Goal: Task Accomplishment & Management: Manage account settings

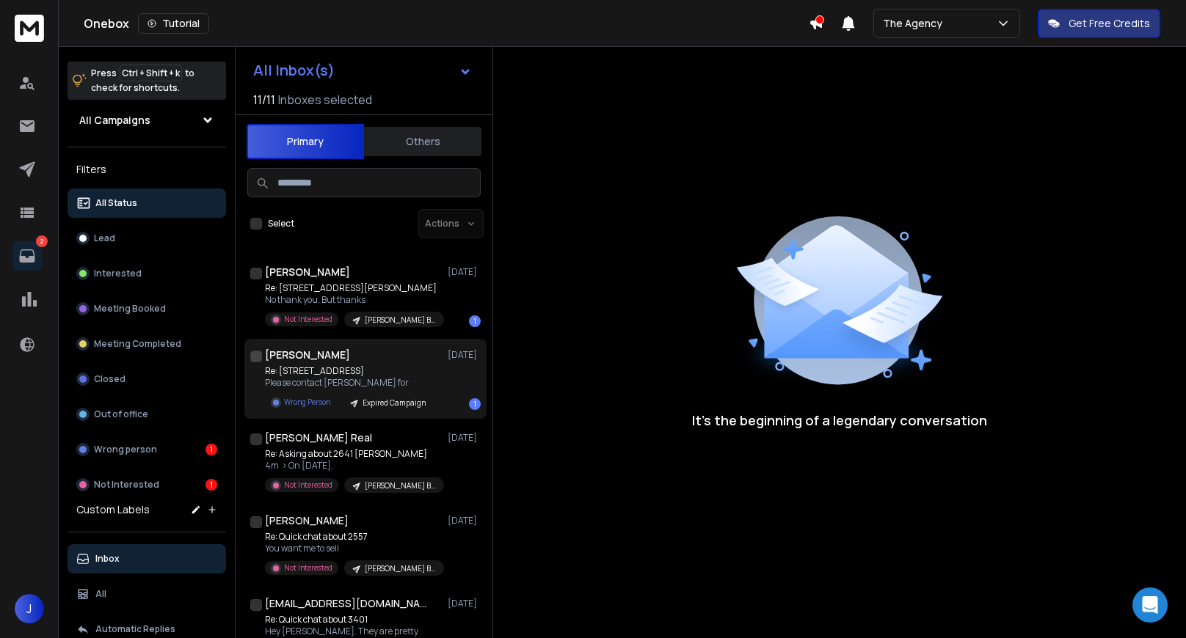
click at [403, 360] on div "[PERSON_NAME] [DATE]" at bounding box center [373, 355] width 216 height 15
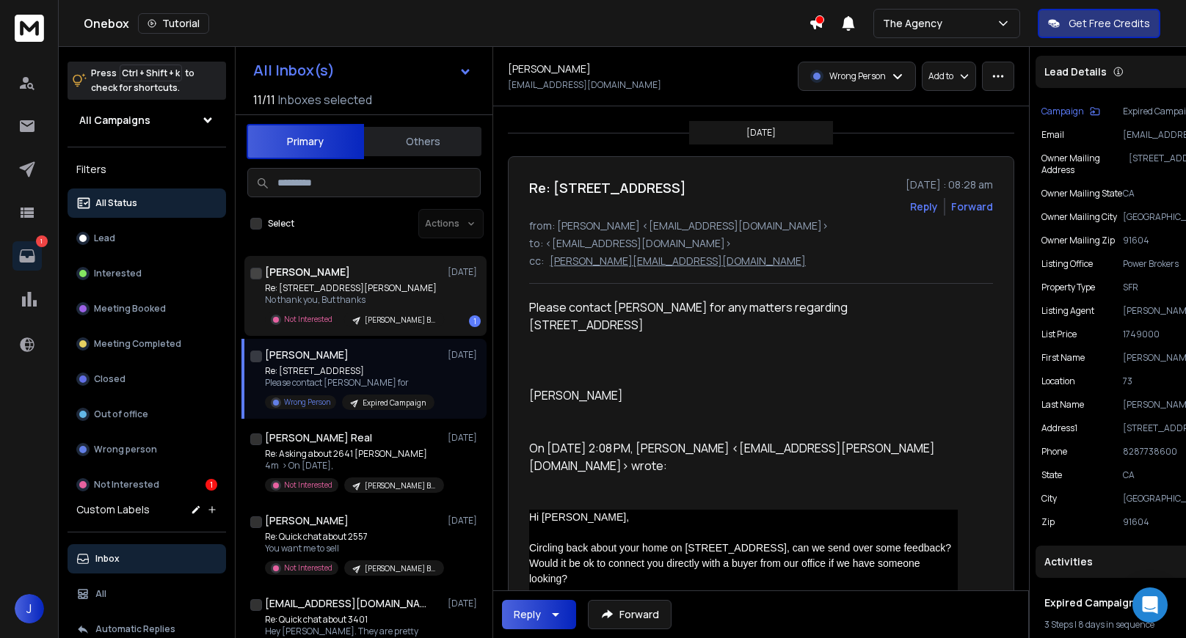
click at [371, 282] on div "[PERSON_NAME] [DATE] Re: [STREET_ADDRESS][PERSON_NAME] No thank you, But thanks…" at bounding box center [373, 296] width 216 height 62
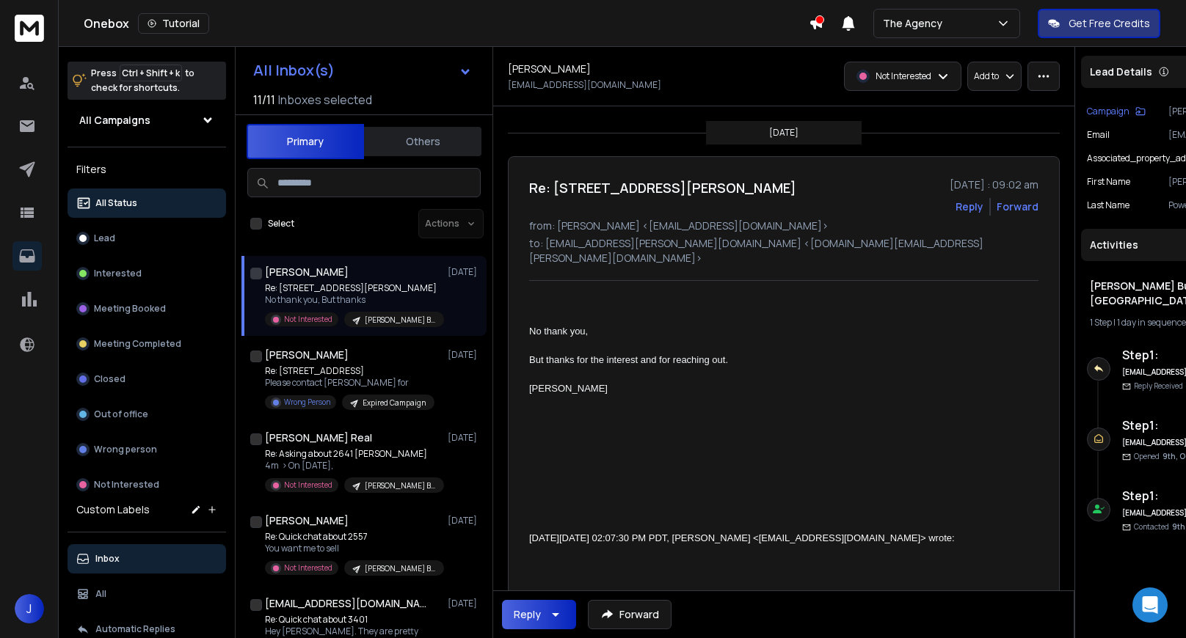
click at [601, 27] on div "Onebox Tutorial" at bounding box center [446, 23] width 725 height 21
click at [26, 214] on icon at bounding box center [27, 213] width 13 height 10
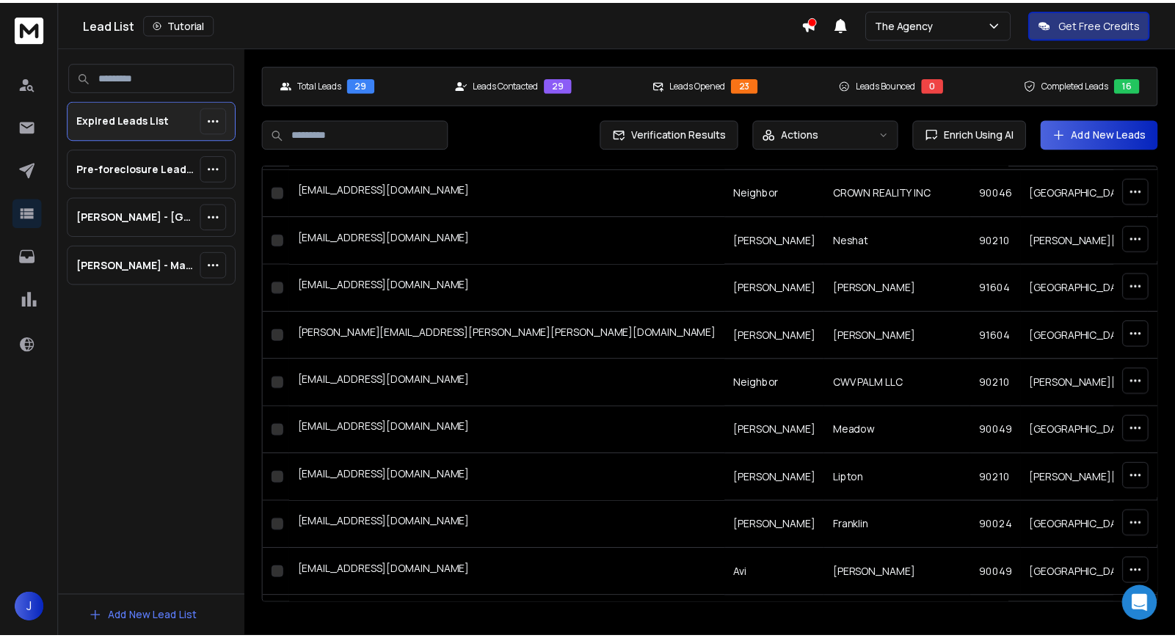
scroll to position [1014, 0]
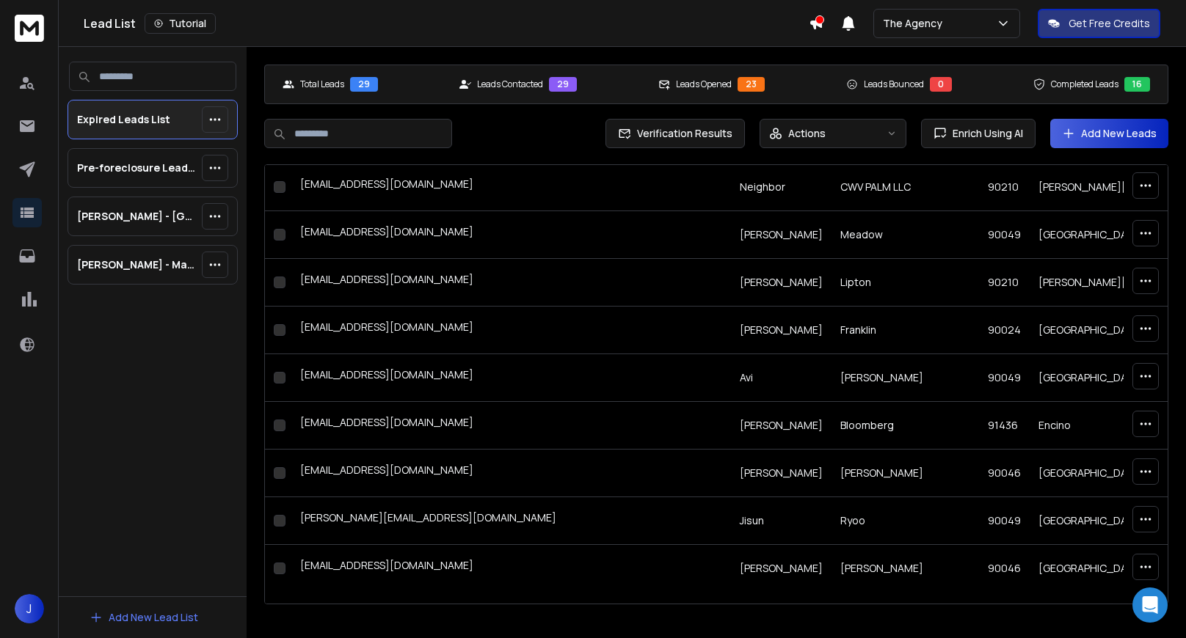
click at [1120, 131] on link "Add New Leads" at bounding box center [1109, 133] width 95 height 15
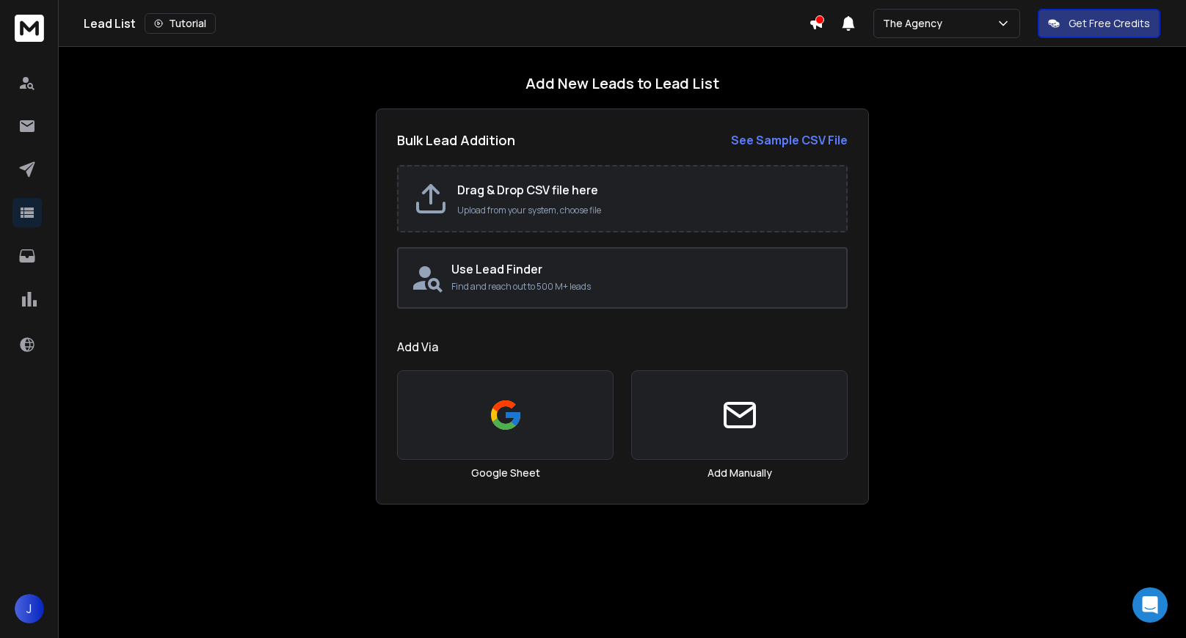
click at [605, 211] on p "Upload from your system, choose file" at bounding box center [644, 211] width 374 height 12
type input "**********"
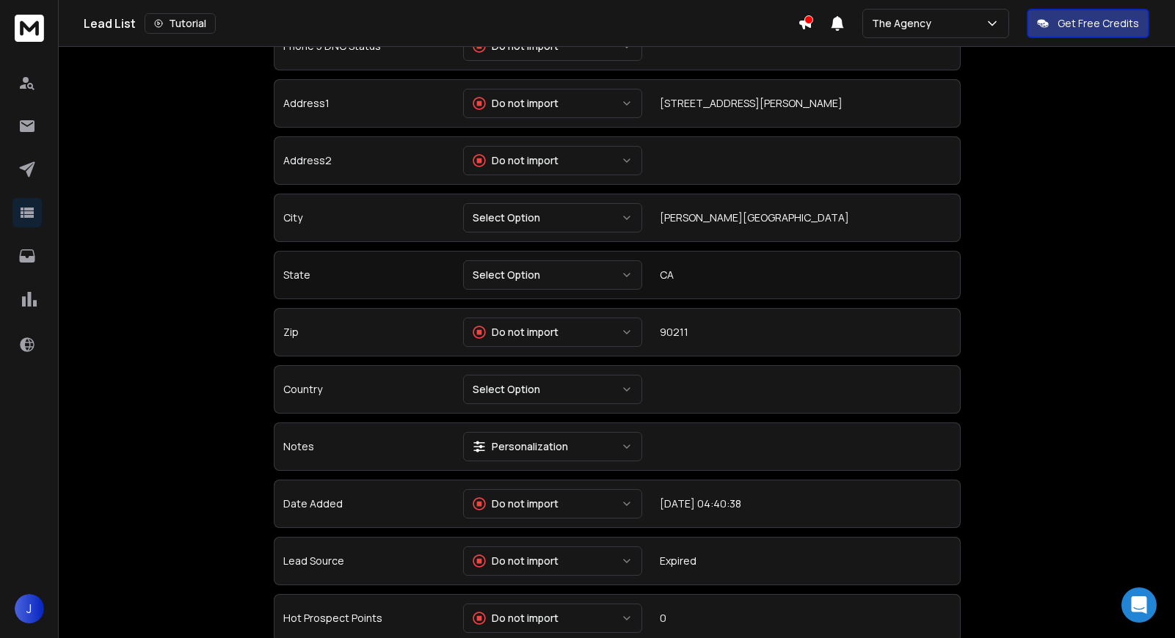
scroll to position [1908, 0]
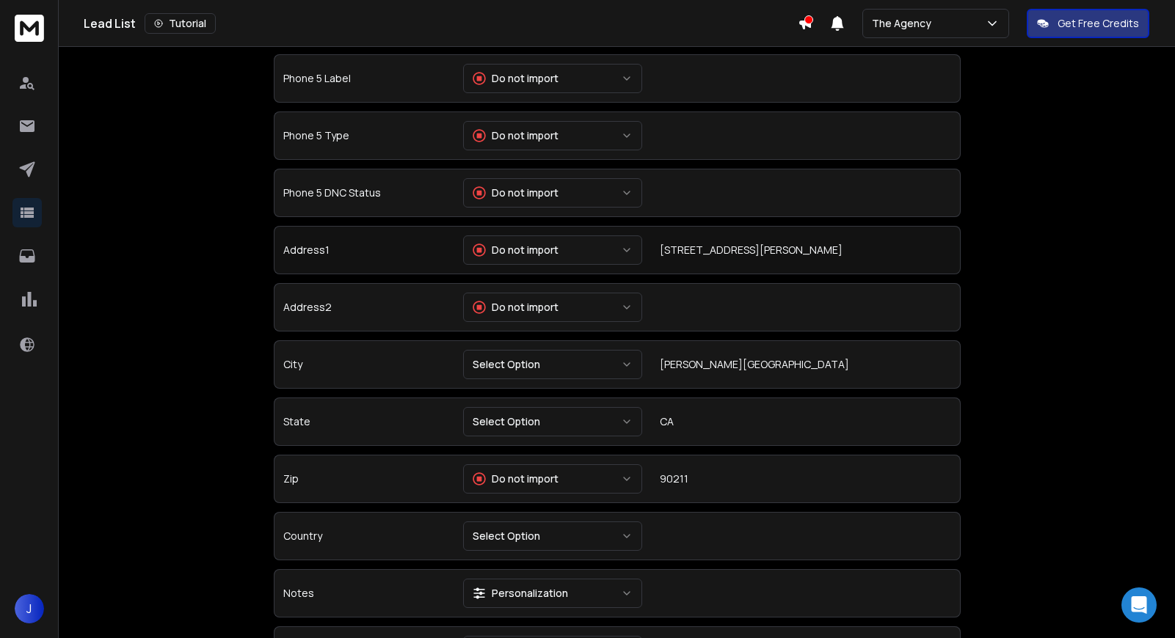
click at [620, 260] on button "Do not import" at bounding box center [553, 250] width 180 height 29
click at [569, 371] on button "Select Option" at bounding box center [558, 364] width 182 height 29
click at [564, 413] on button "Select Option" at bounding box center [553, 421] width 182 height 29
click at [582, 482] on button "Do not import" at bounding box center [553, 479] width 182 height 29
click at [561, 428] on div "Custom Variable" at bounding box center [520, 422] width 98 height 15
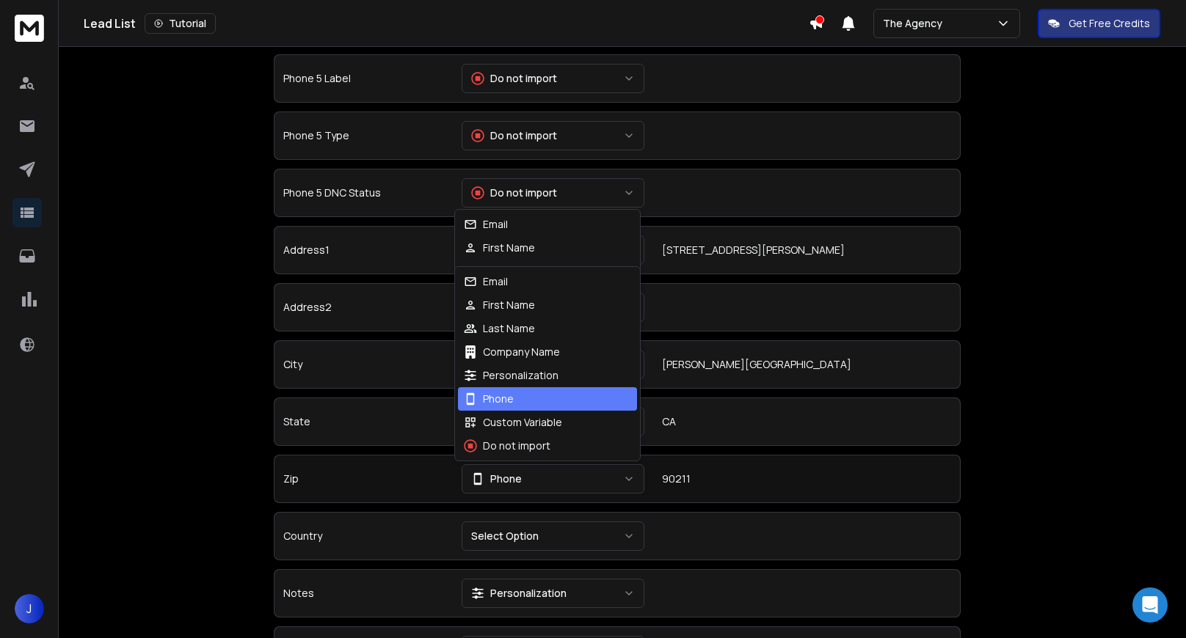
click at [558, 486] on button "Phone" at bounding box center [553, 479] width 182 height 29
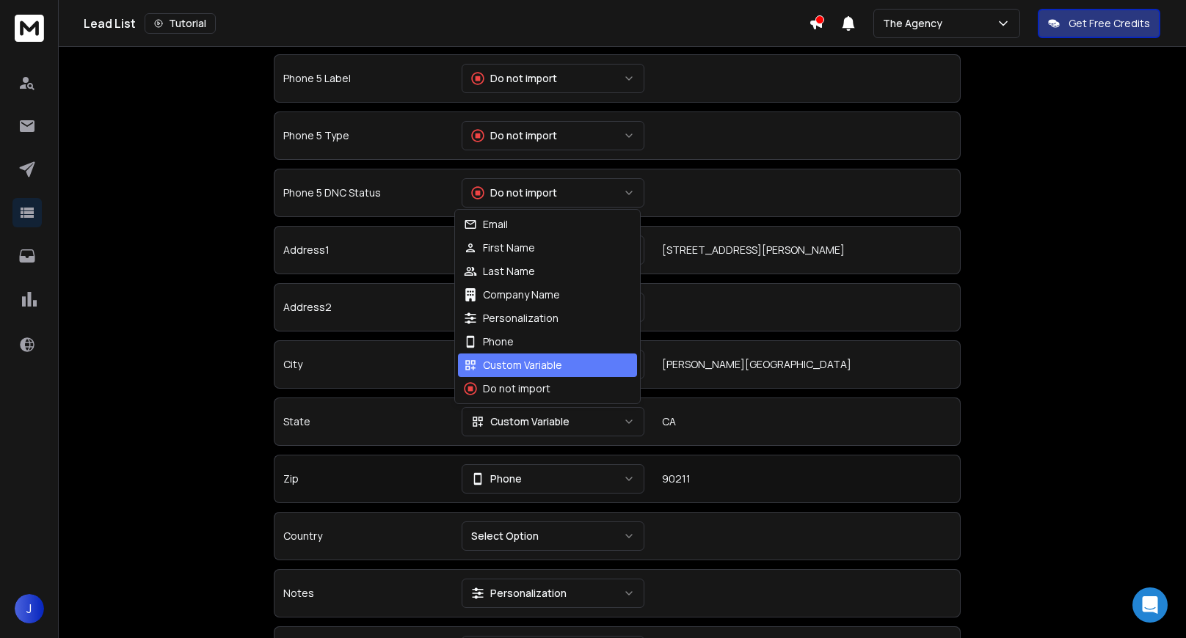
click at [558, 486] on button "Phone" at bounding box center [553, 479] width 182 height 29
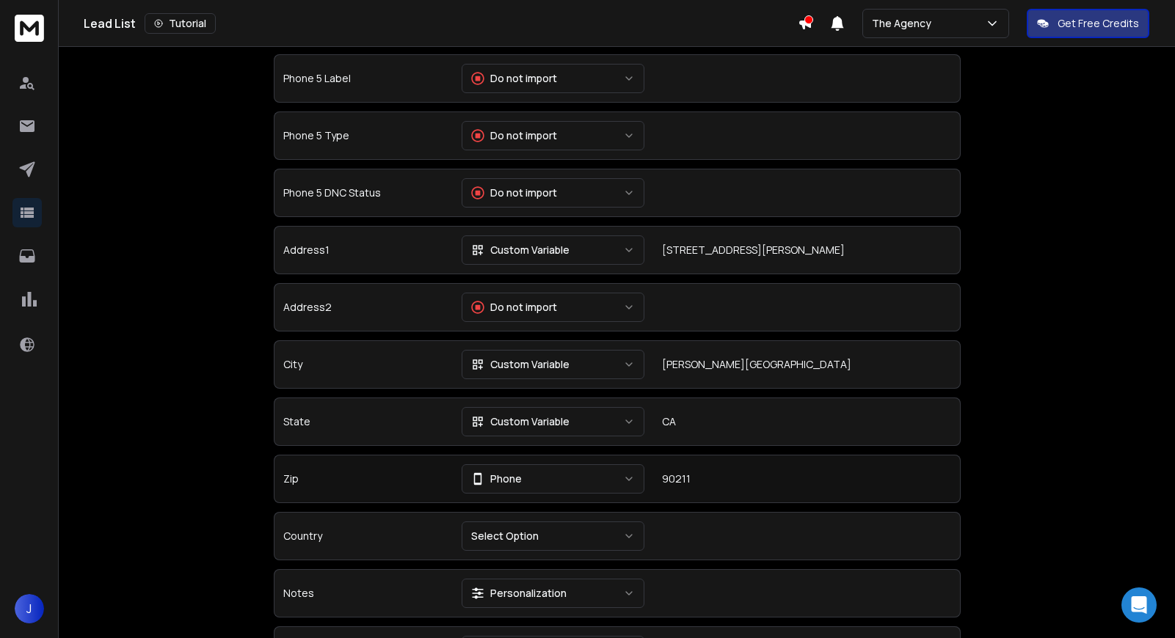
click at [590, 477] on button "Phone" at bounding box center [553, 479] width 182 height 29
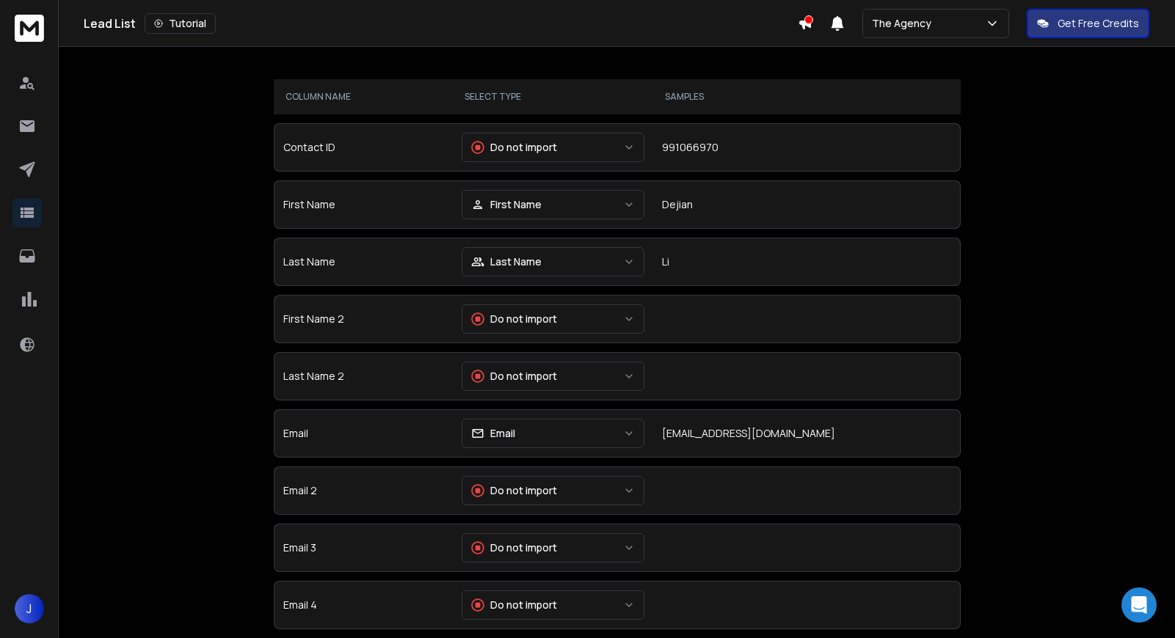
scroll to position [514, 0]
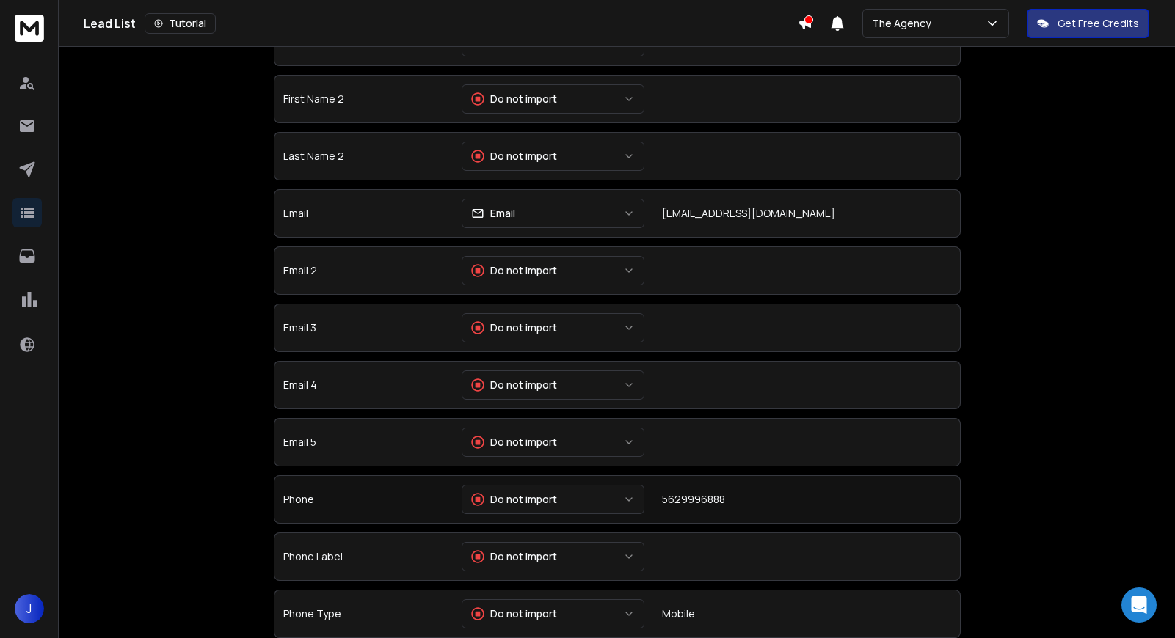
click at [591, 509] on button "Do not import" at bounding box center [553, 499] width 182 height 29
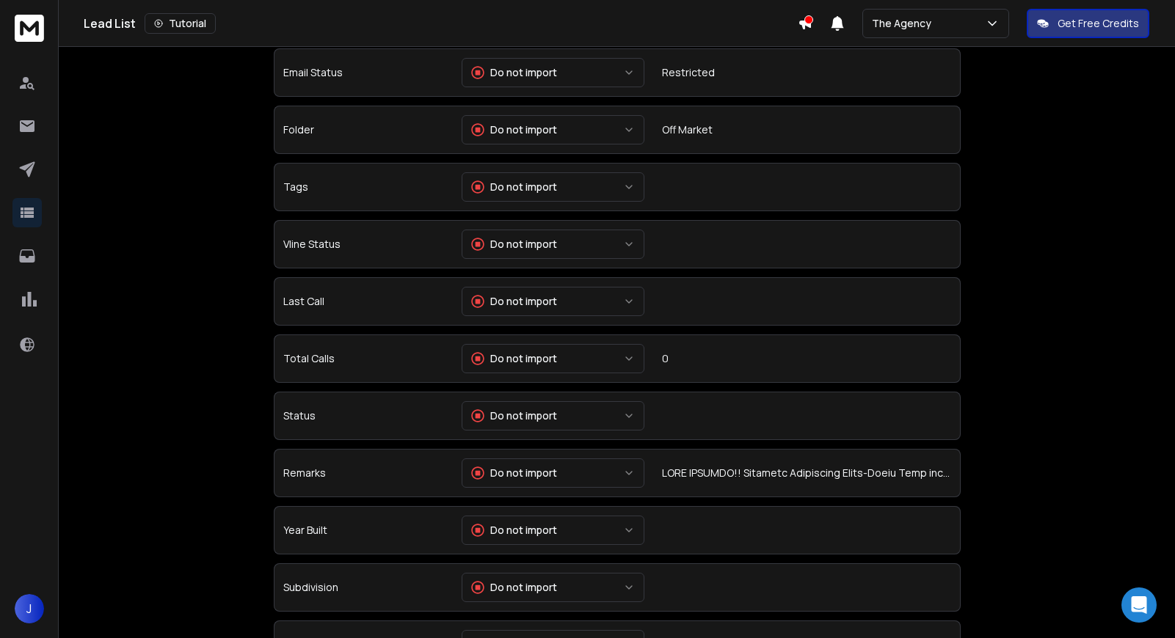
scroll to position [2935, 0]
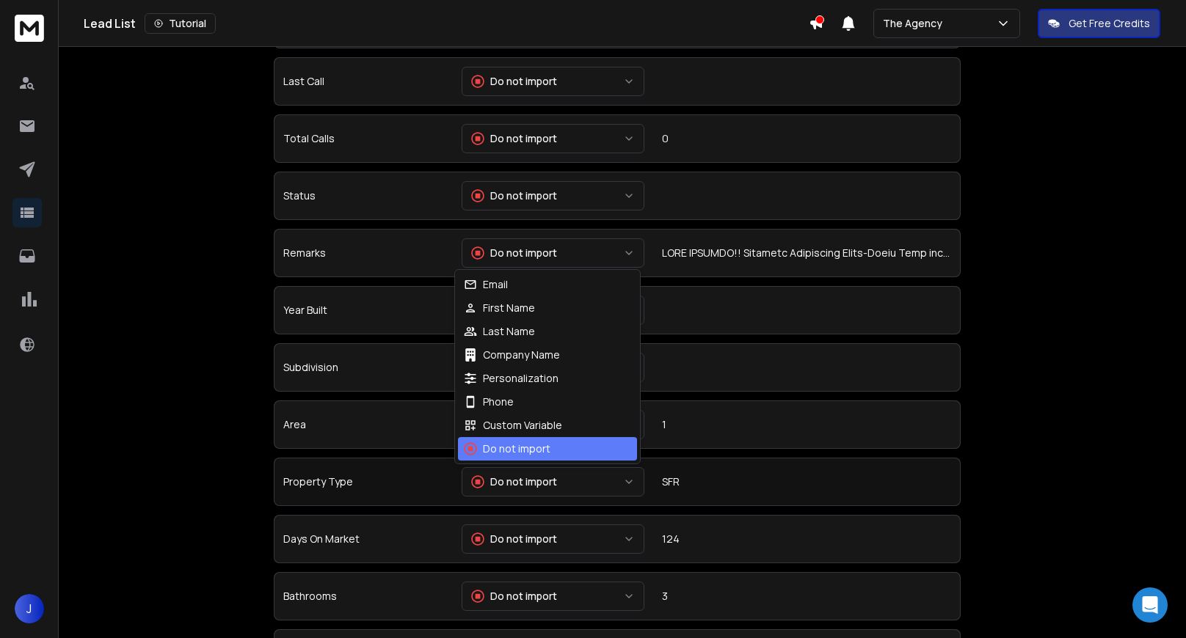
click at [561, 482] on button "Do not import" at bounding box center [553, 481] width 182 height 29
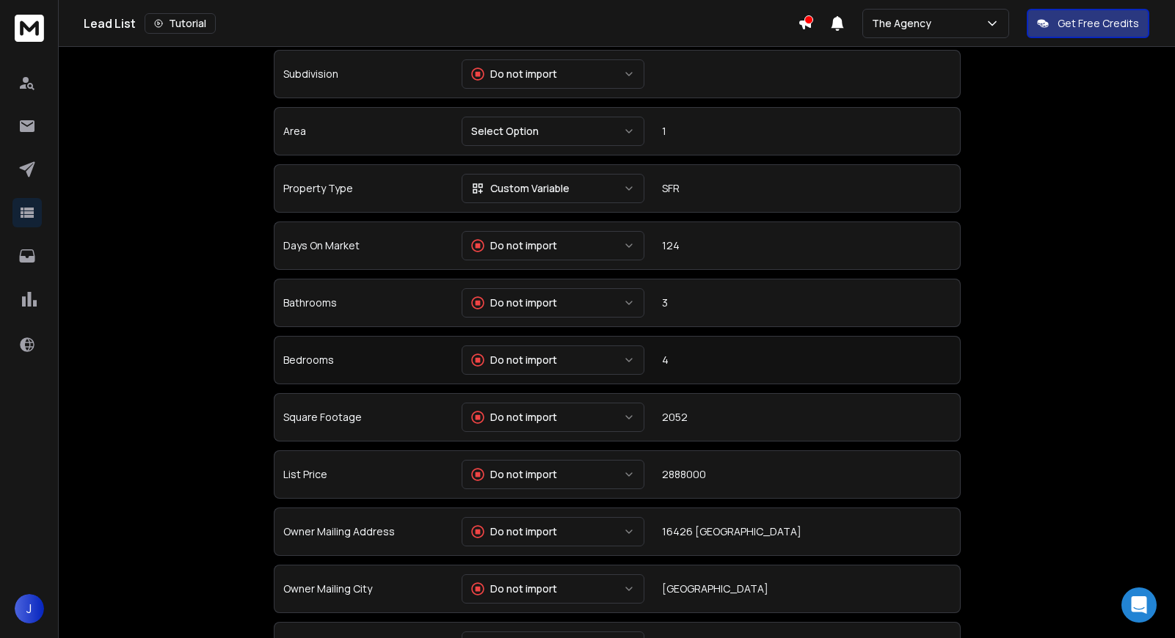
scroll to position [3302, 0]
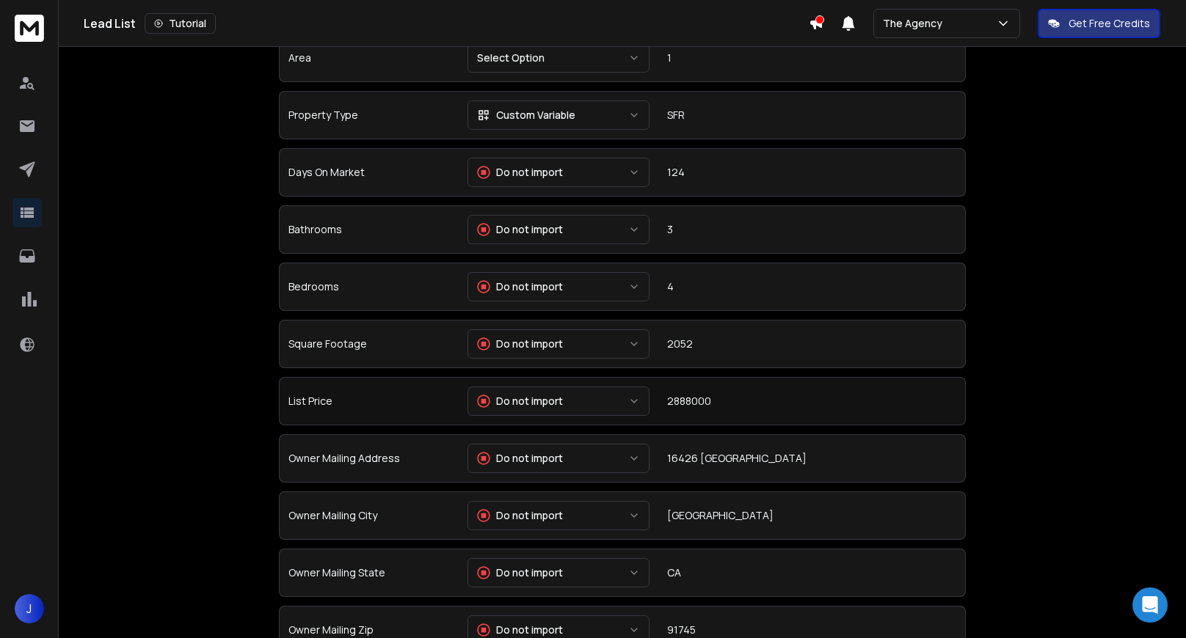
click at [542, 387] on button "Do not import" at bounding box center [558, 401] width 182 height 29
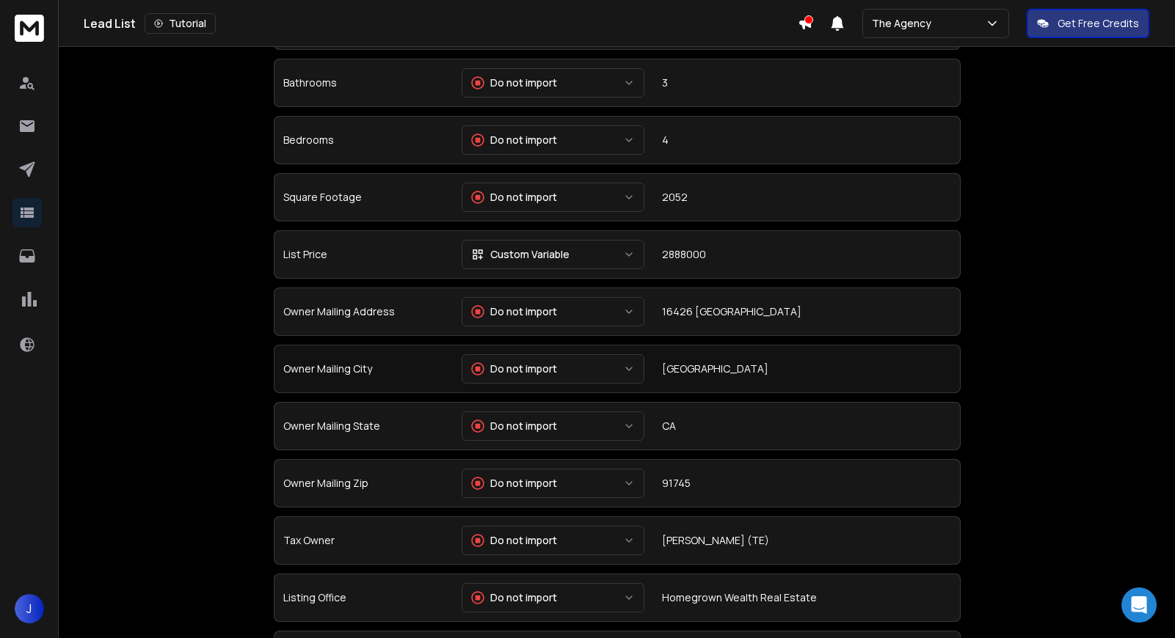
scroll to position [3669, 0]
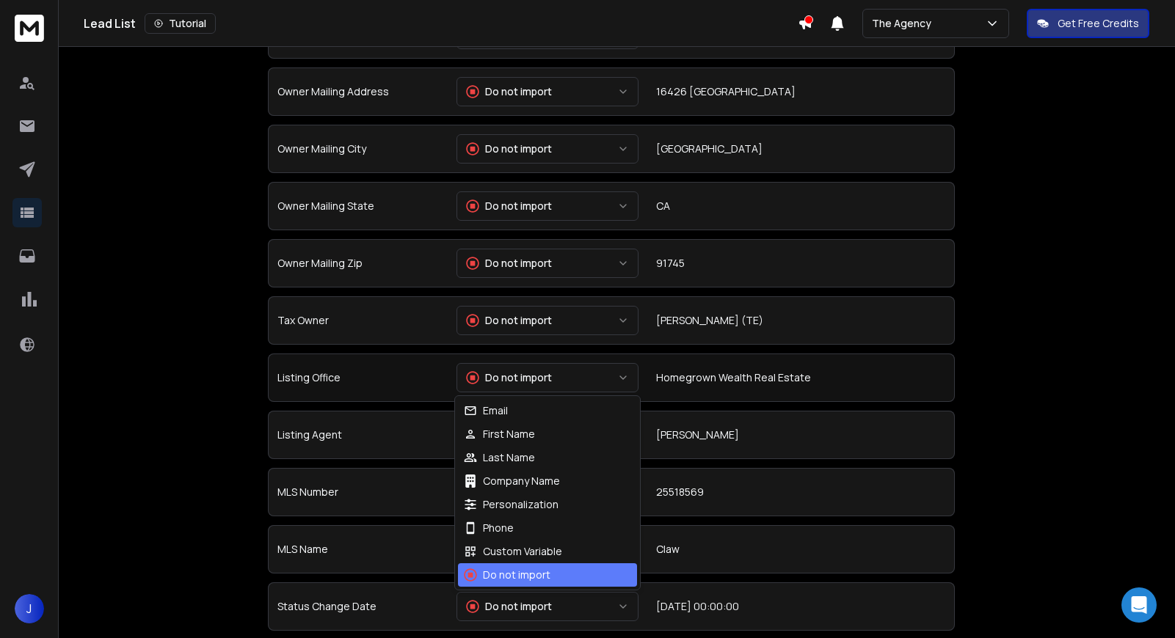
click at [556, 383] on button "Do not import" at bounding box center [547, 377] width 182 height 29
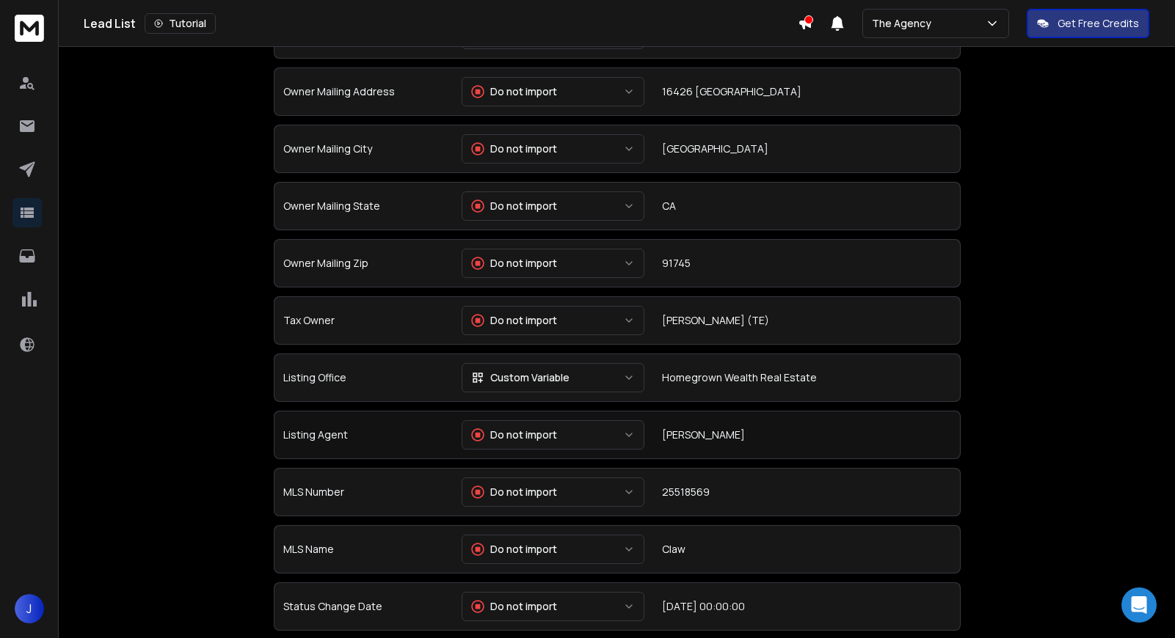
click at [518, 444] on button "Do not import" at bounding box center [553, 434] width 182 height 29
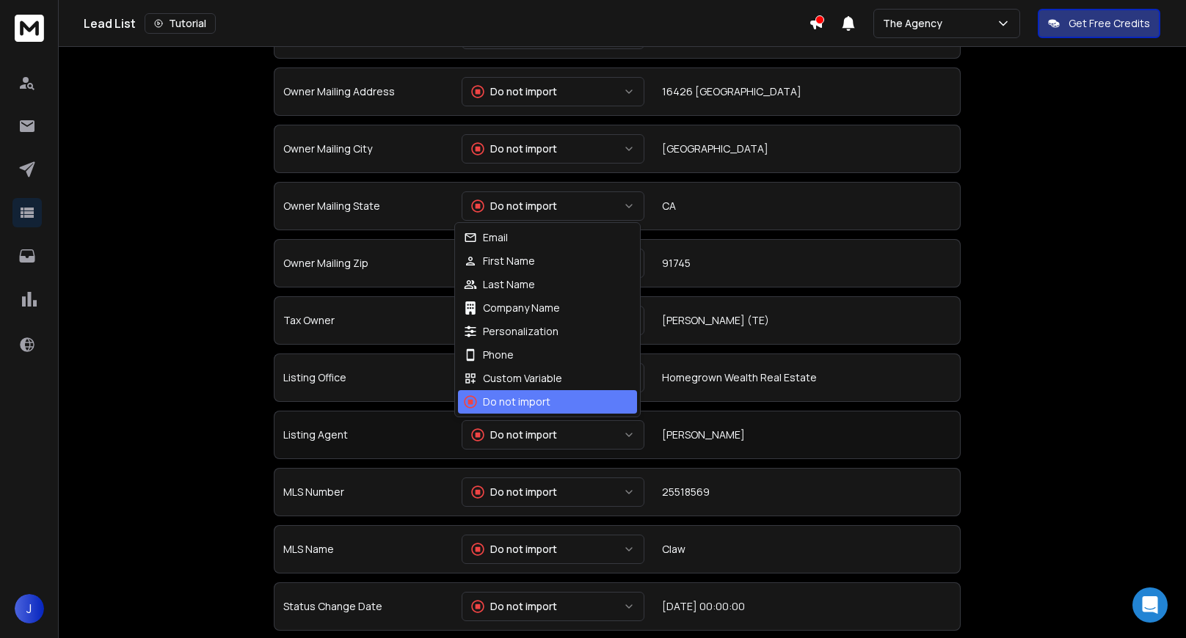
click at [520, 433] on div "Do not import" at bounding box center [514, 435] width 86 height 15
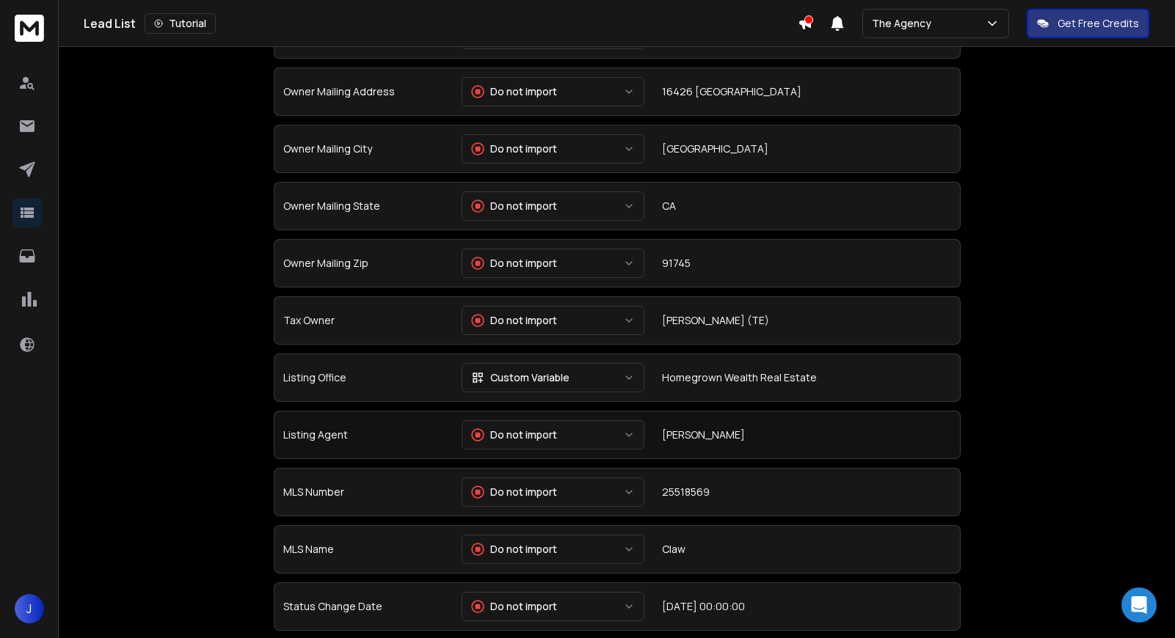
click at [520, 433] on div "Do not import" at bounding box center [514, 435] width 86 height 15
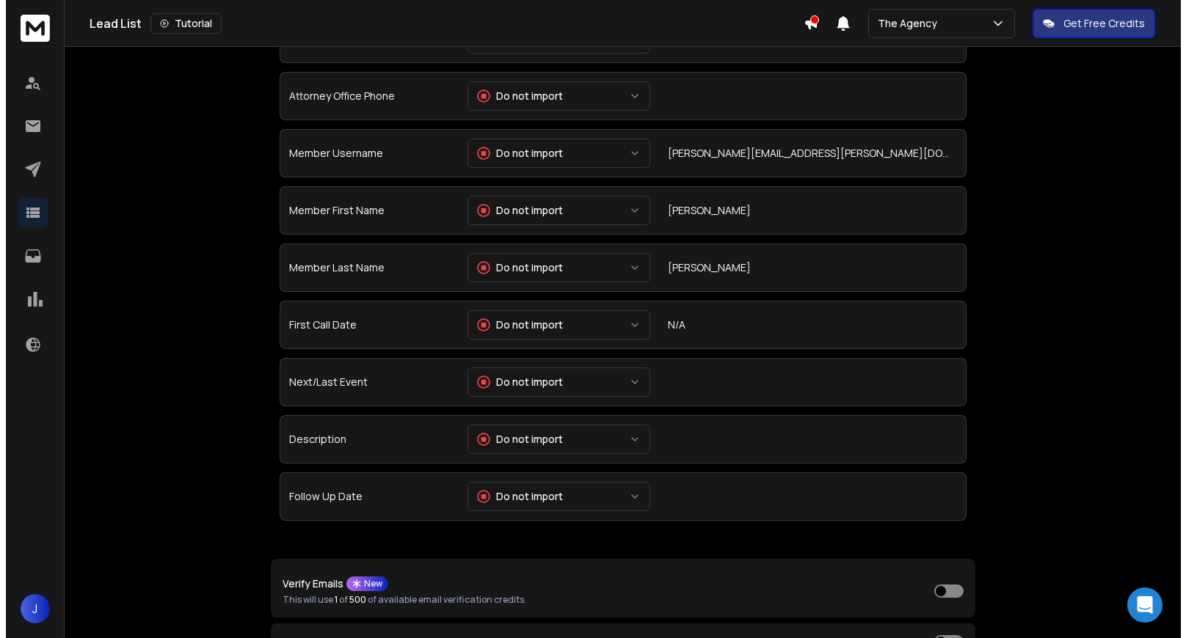
scroll to position [5356, 0]
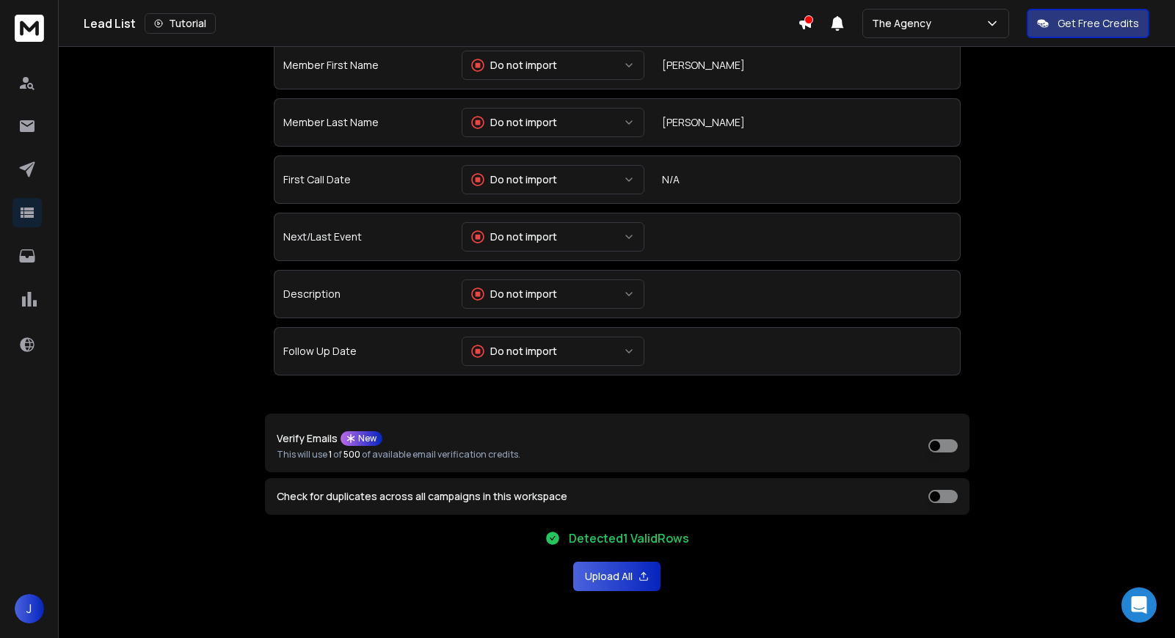
click at [597, 577] on button "Upload All" at bounding box center [616, 576] width 87 height 29
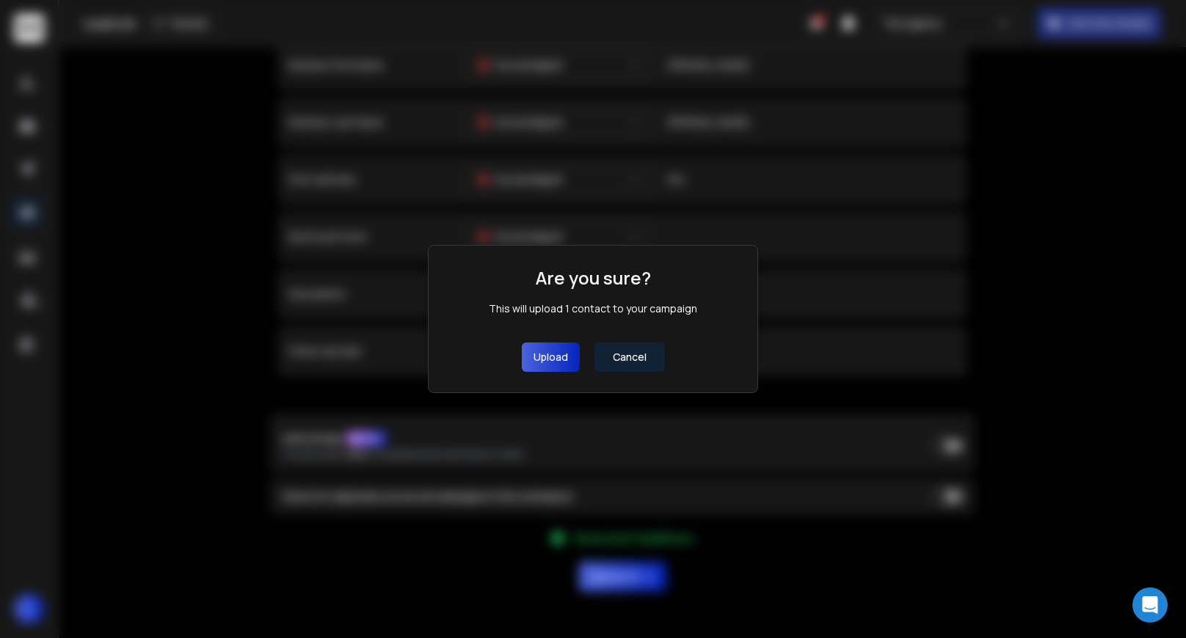
click at [553, 355] on button "Upload" at bounding box center [551, 357] width 58 height 29
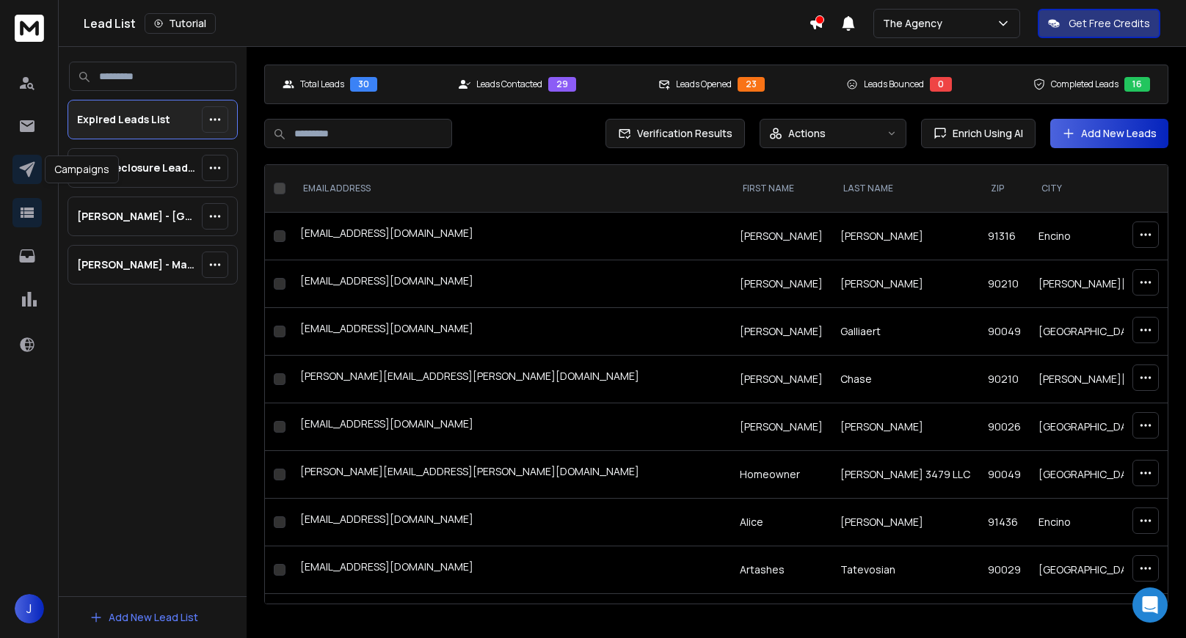
click at [28, 170] on icon at bounding box center [26, 169] width 15 height 15
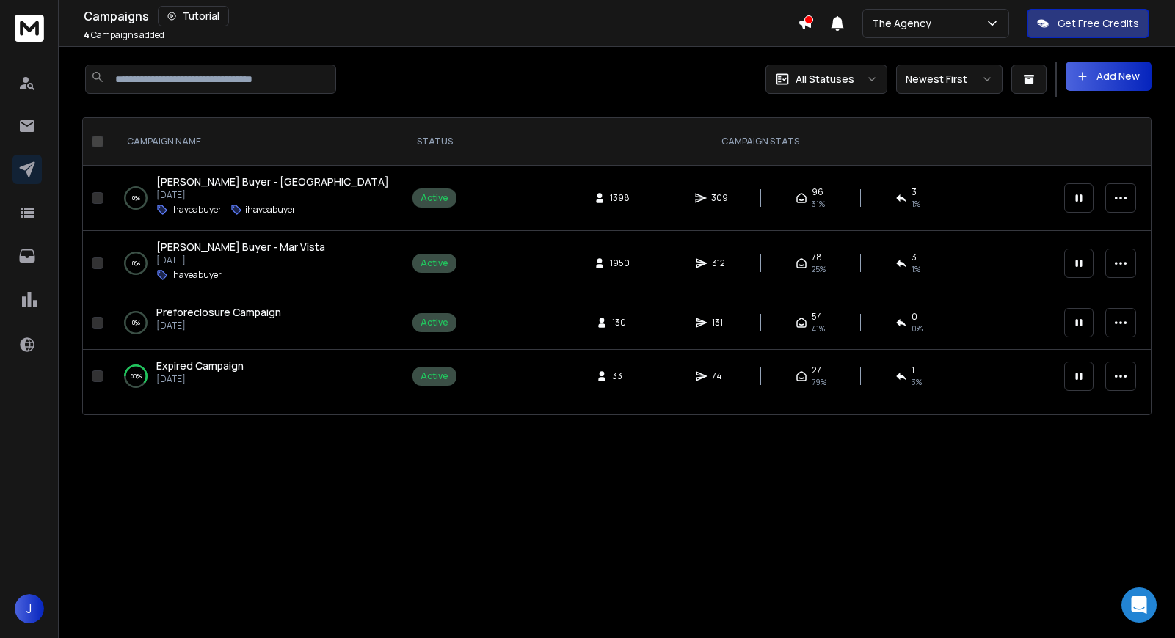
click at [299, 372] on div "60 % Expired Campaign [DATE]" at bounding box center [256, 376] width 265 height 35
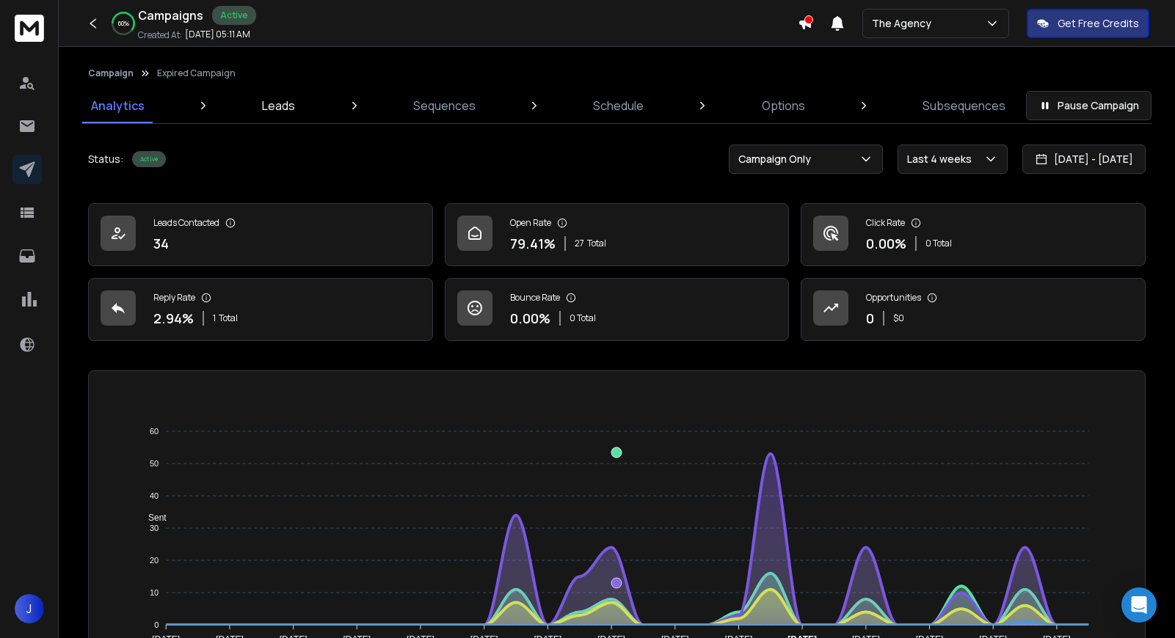
click at [255, 107] on link "Leads" at bounding box center [278, 105] width 51 height 35
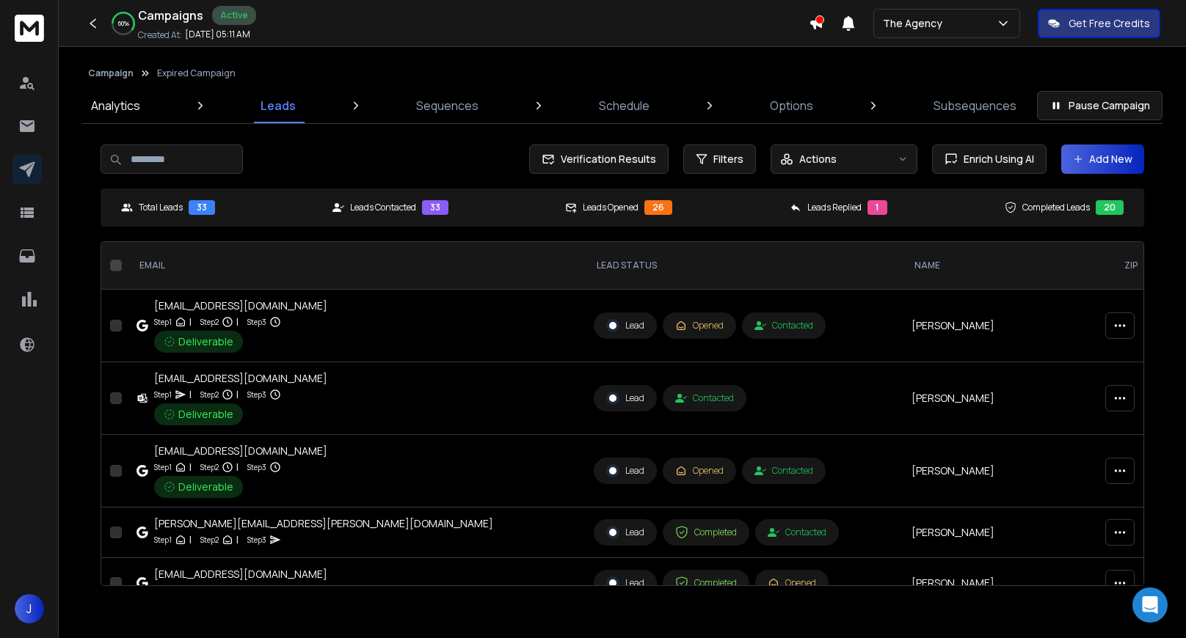
click at [99, 103] on p "Analytics" at bounding box center [115, 106] width 49 height 18
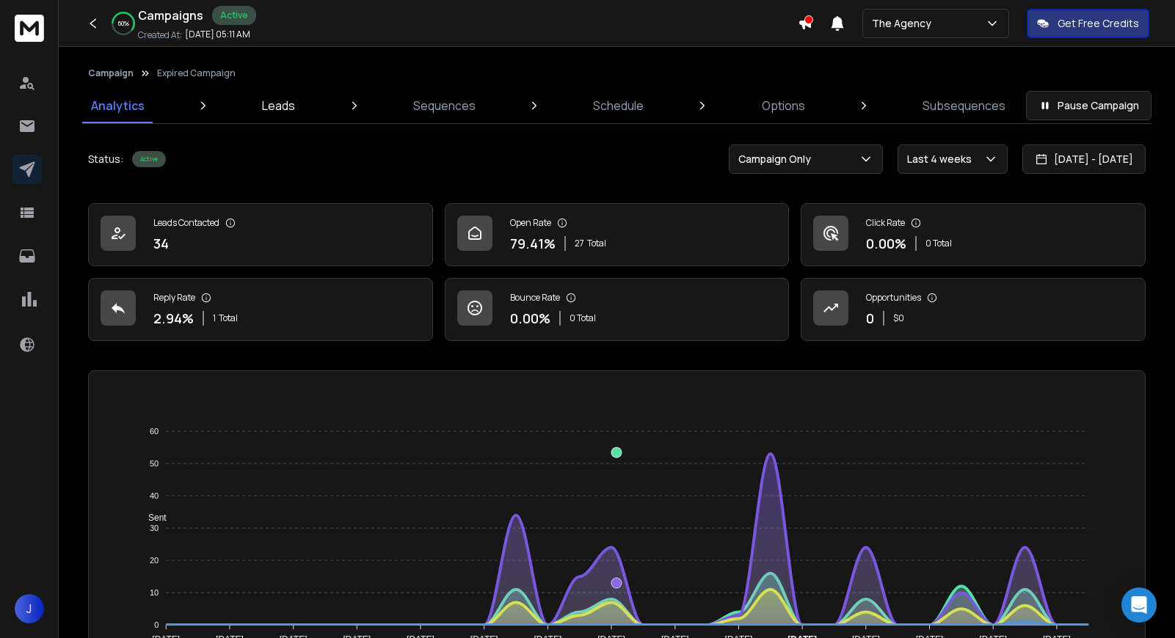
click at [288, 103] on p "Leads" at bounding box center [278, 106] width 33 height 18
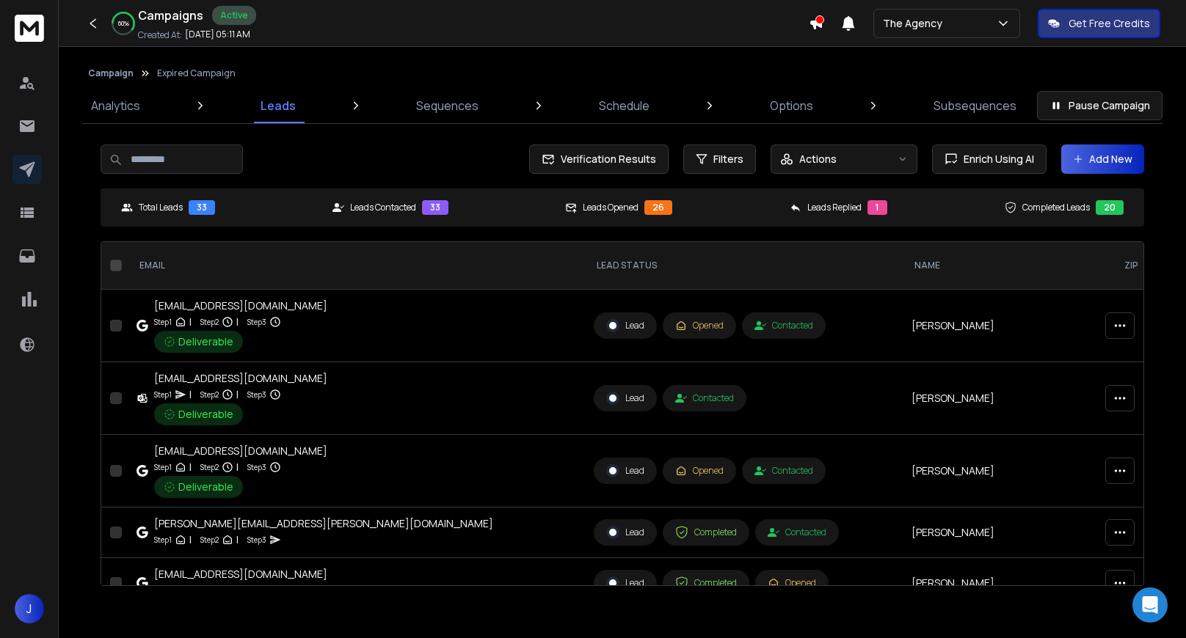
click at [1082, 155] on icon at bounding box center [1078, 159] width 10 height 10
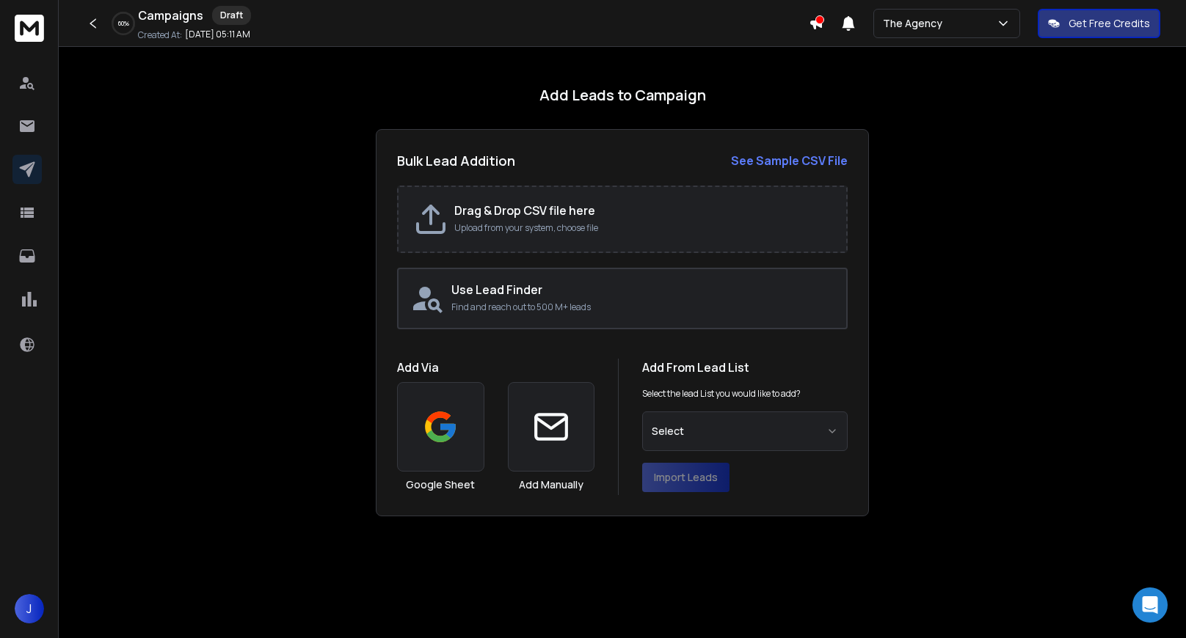
click at [690, 417] on button "Select" at bounding box center [744, 432] width 205 height 40
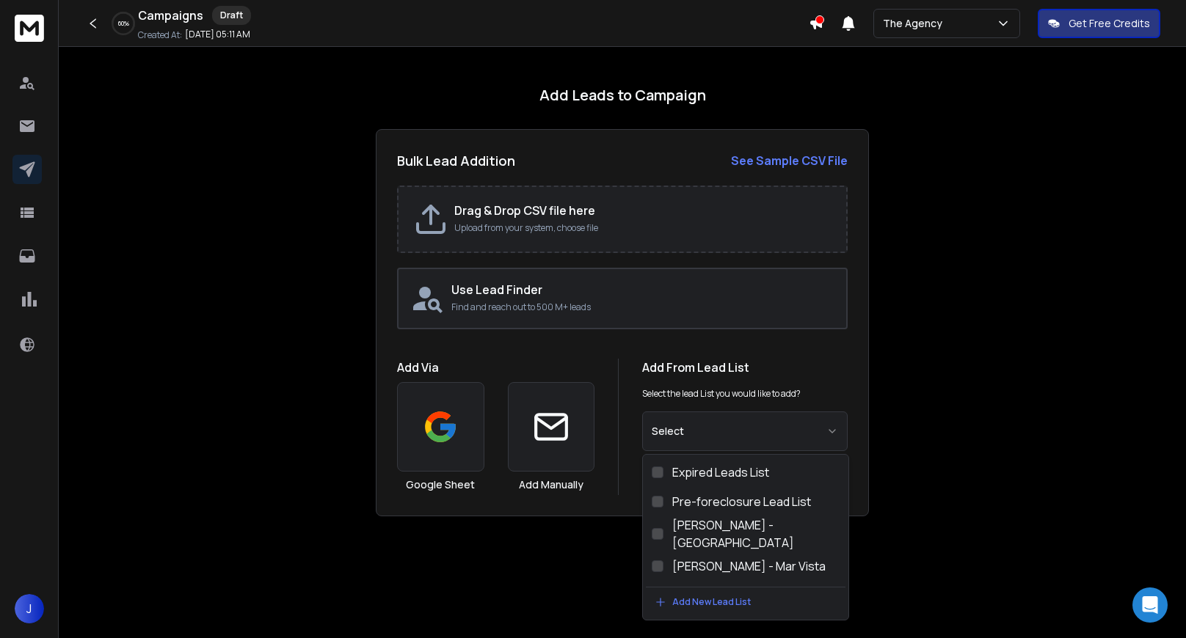
click at [700, 479] on div "Expired Leads List" at bounding box center [720, 473] width 97 height 18
click at [946, 570] on div "ReferralStack Unlock AI-powered affiliate growth Lifetime Deals available! Clai…" at bounding box center [593, 319] width 1186 height 638
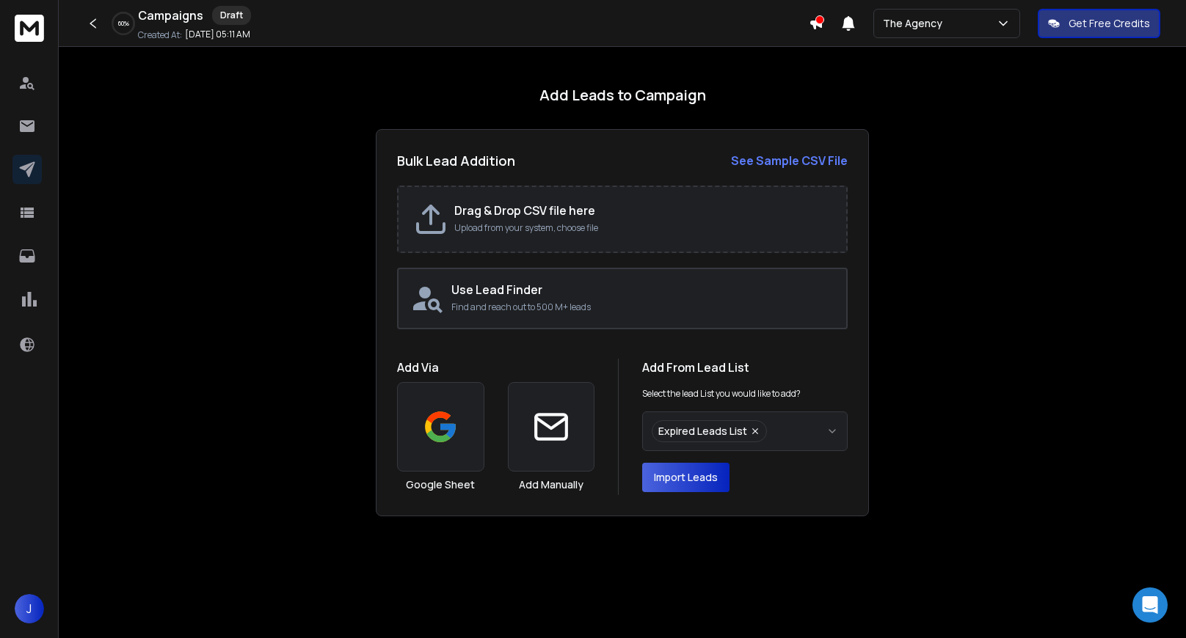
click at [661, 484] on button "Import Leads" at bounding box center [685, 477] width 87 height 29
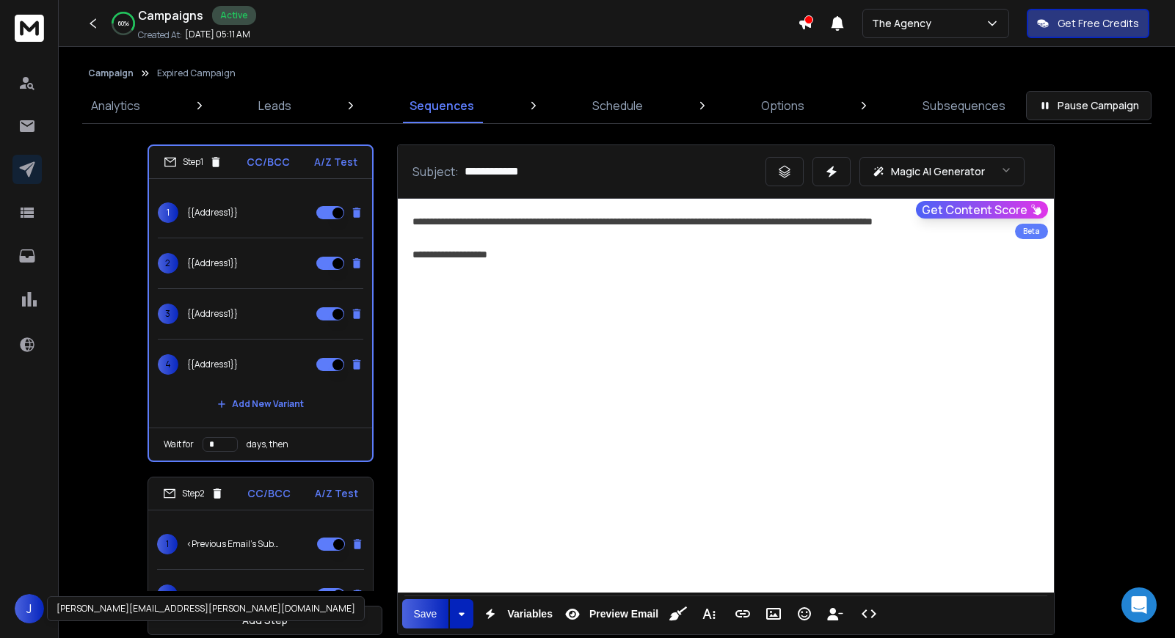
click at [19, 600] on span "J" at bounding box center [29, 608] width 29 height 29
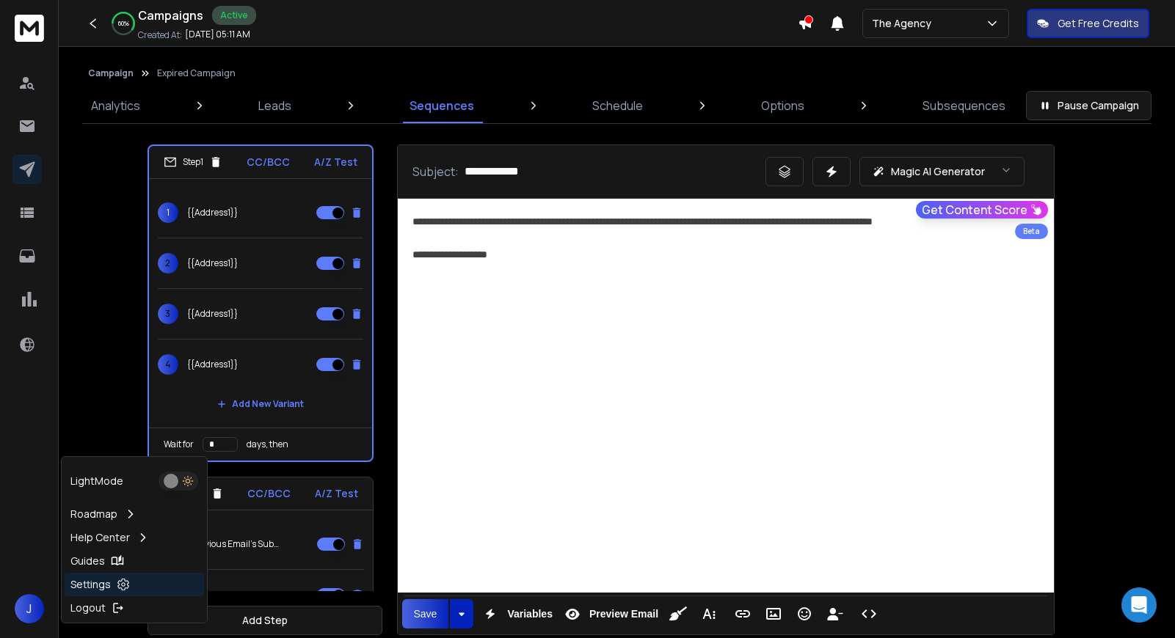
click at [113, 578] on div "Settings" at bounding box center [134, 584] width 139 height 23
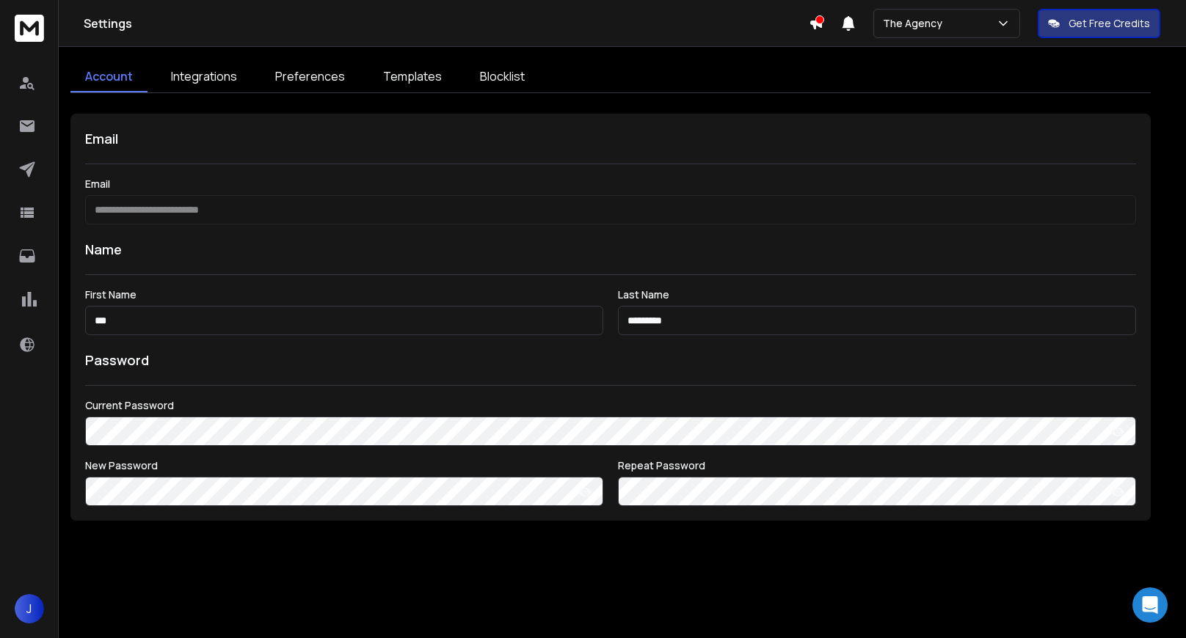
click at [240, 83] on link "Integrations" at bounding box center [203, 77] width 95 height 31
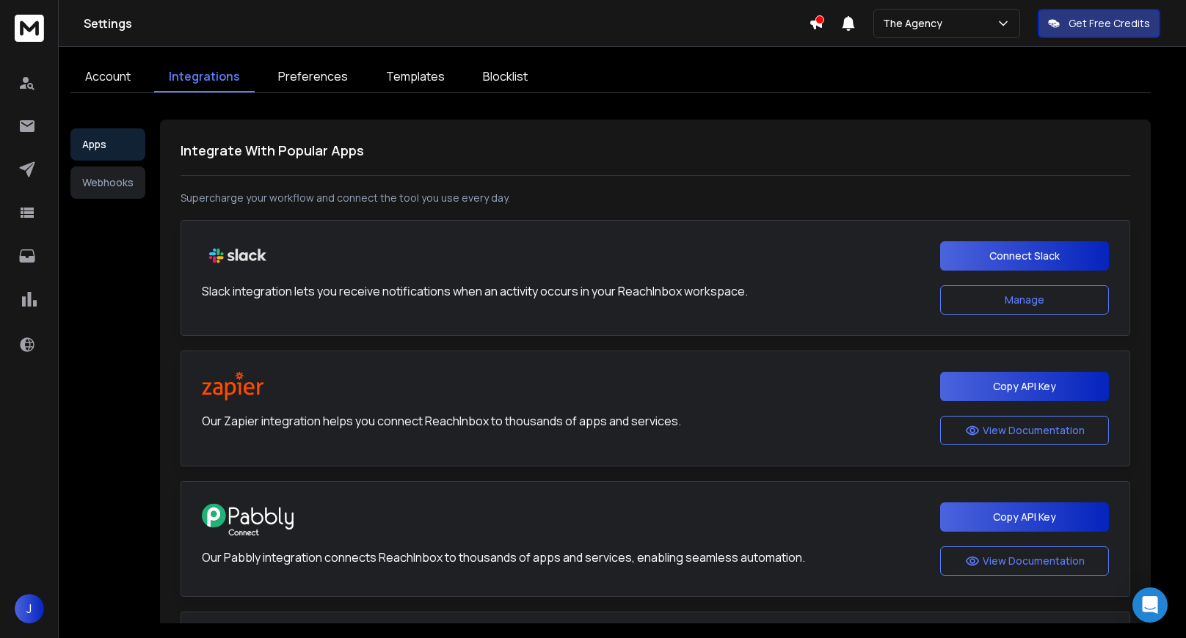
click at [94, 178] on button "Webhooks" at bounding box center [107, 183] width 75 height 32
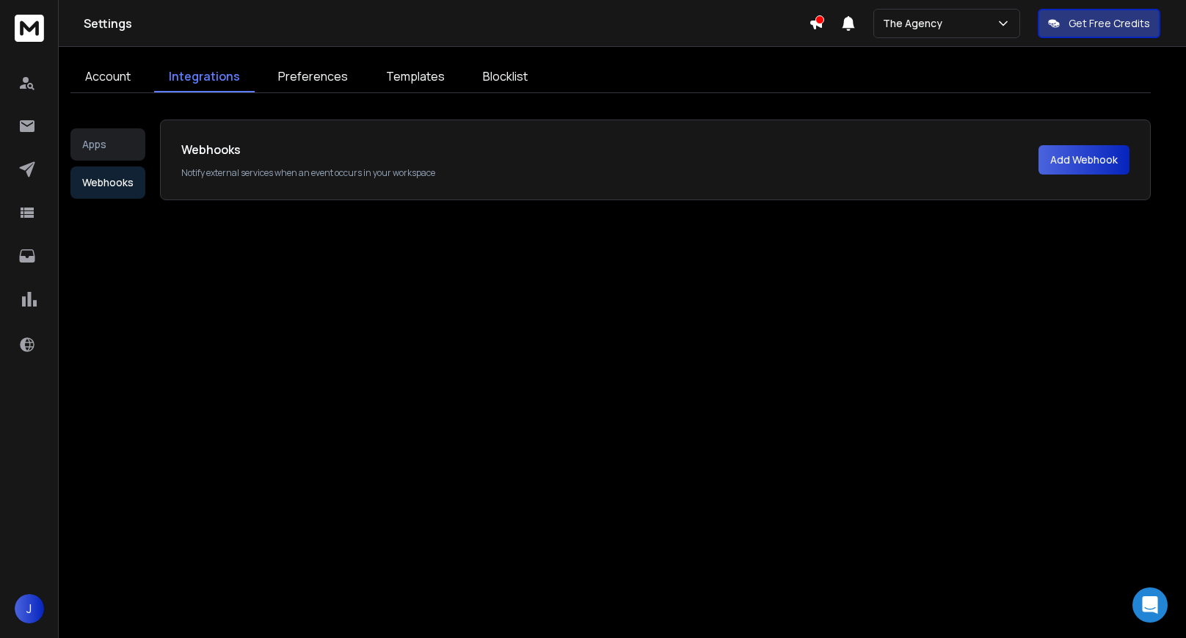
click at [1099, 158] on button "Add Webhook" at bounding box center [1083, 159] width 91 height 29
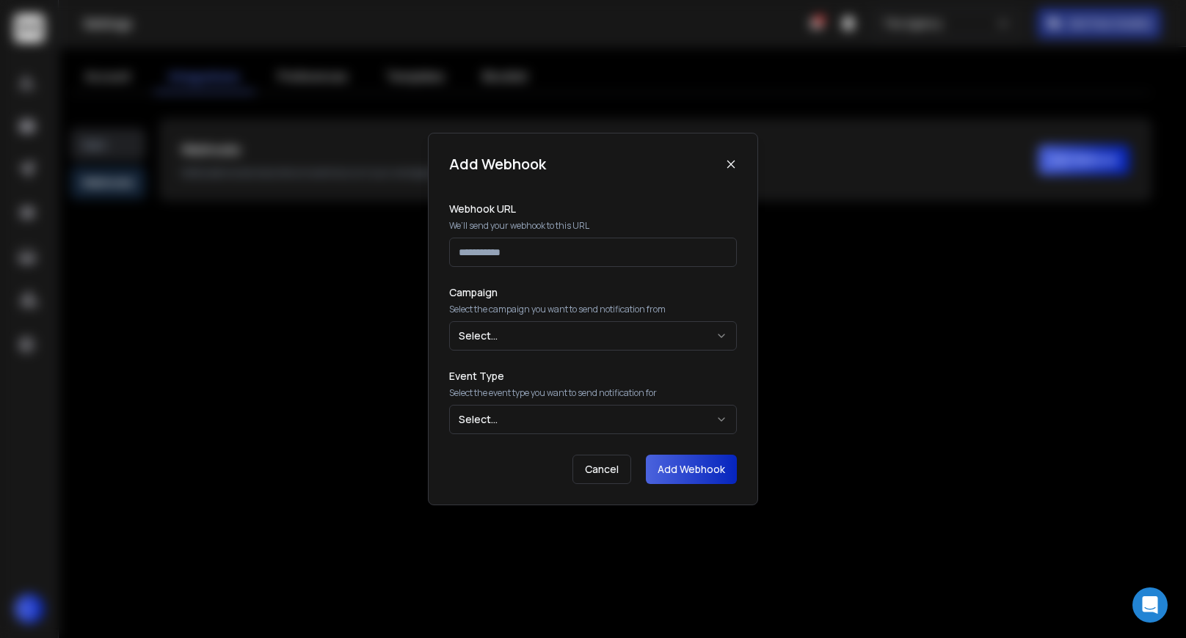
click at [675, 332] on button "Select..." at bounding box center [593, 335] width 288 height 29
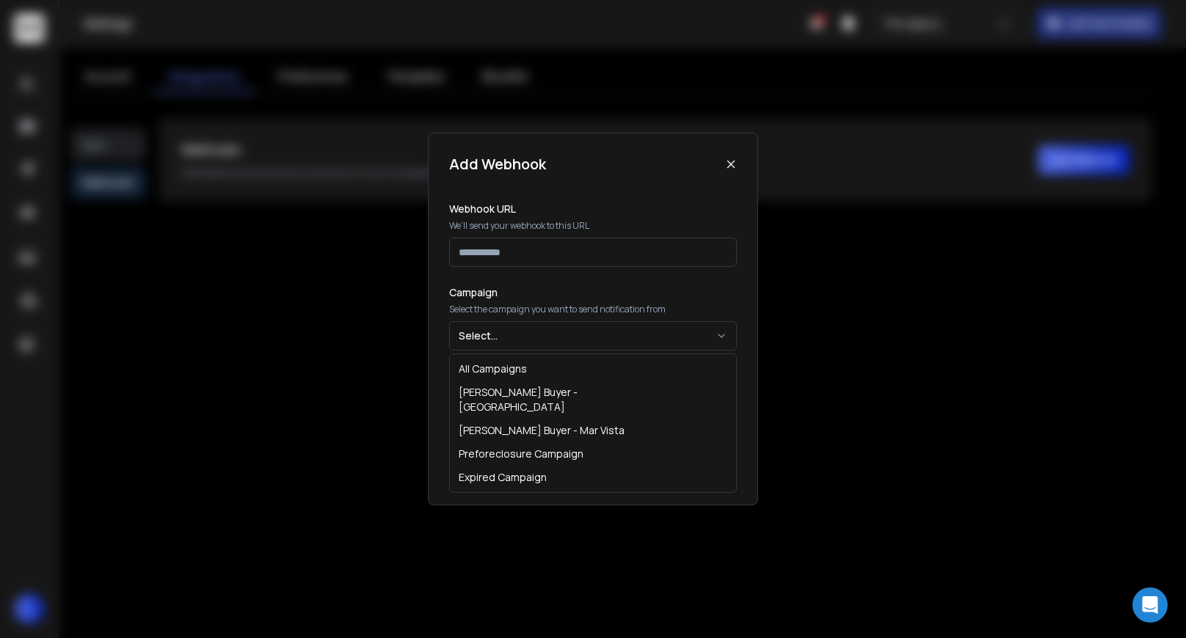
click at [675, 332] on button "Select..." at bounding box center [593, 335] width 288 height 29
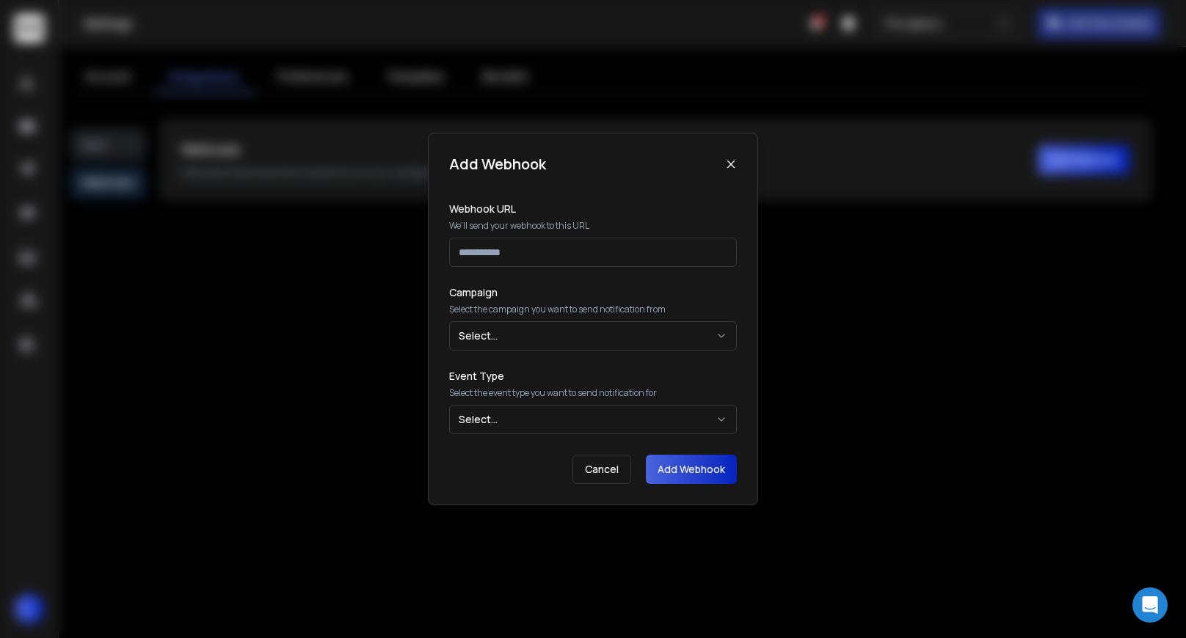
click at [569, 429] on button "Select..." at bounding box center [593, 419] width 288 height 29
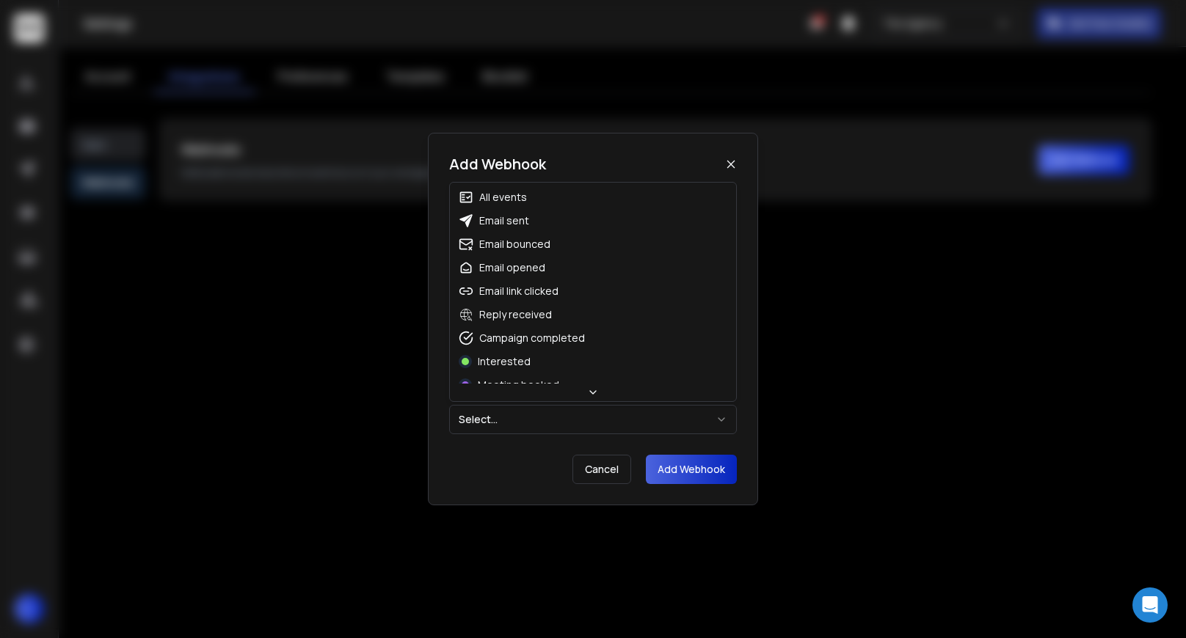
select select "**********"
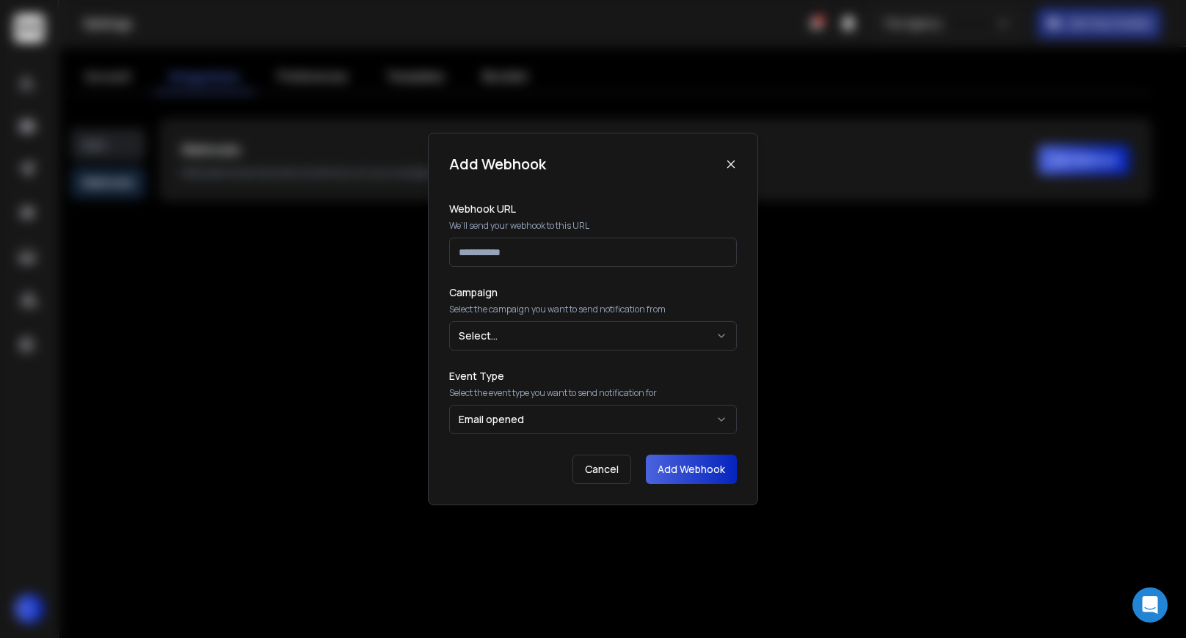
click at [539, 261] on input at bounding box center [593, 252] width 288 height 29
